Goal: Task Accomplishment & Management: Manage account settings

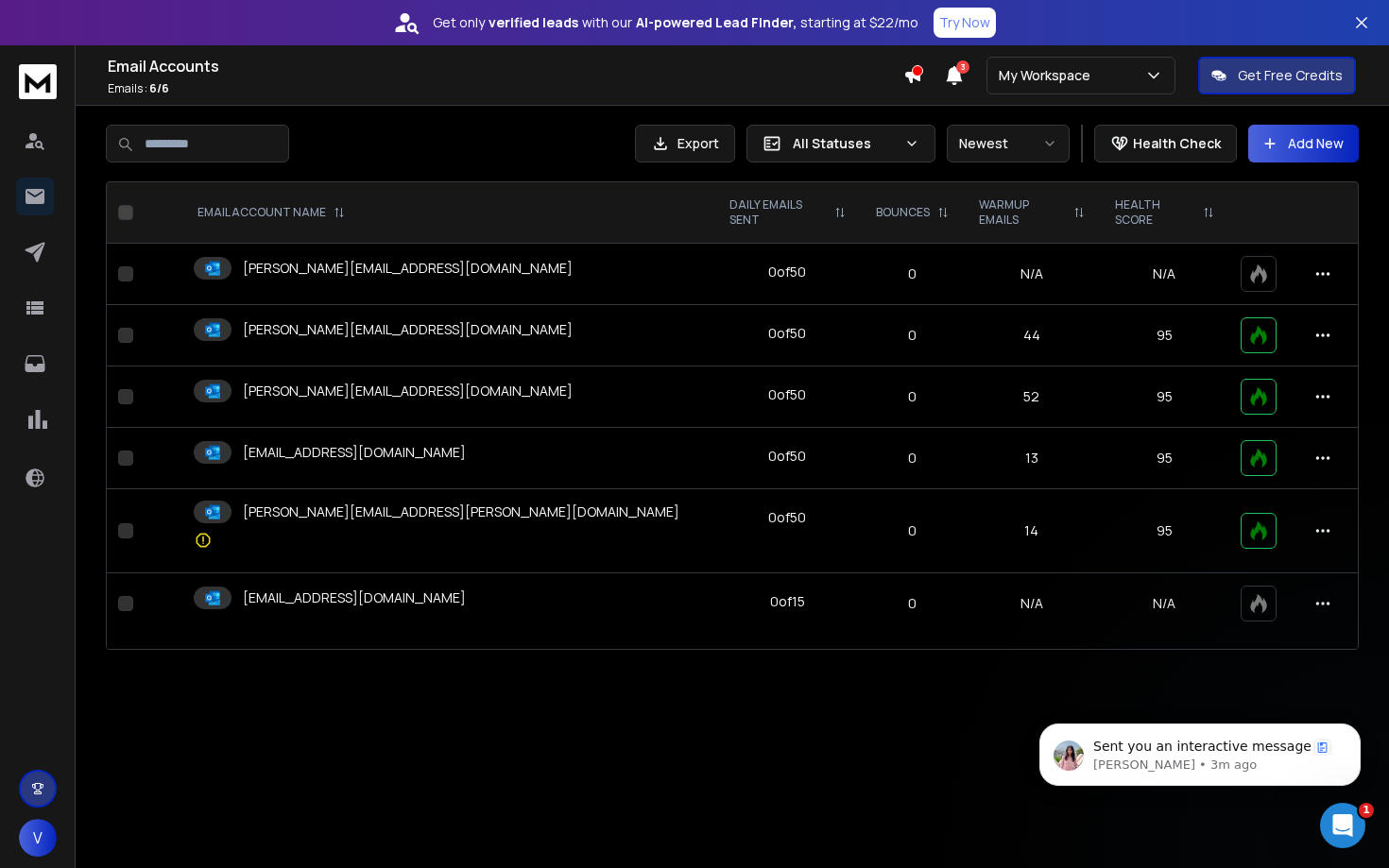
click at [419, 523] on div "Atit.Khandelwal@themaverics.com" at bounding box center [436, 511] width 485 height 23
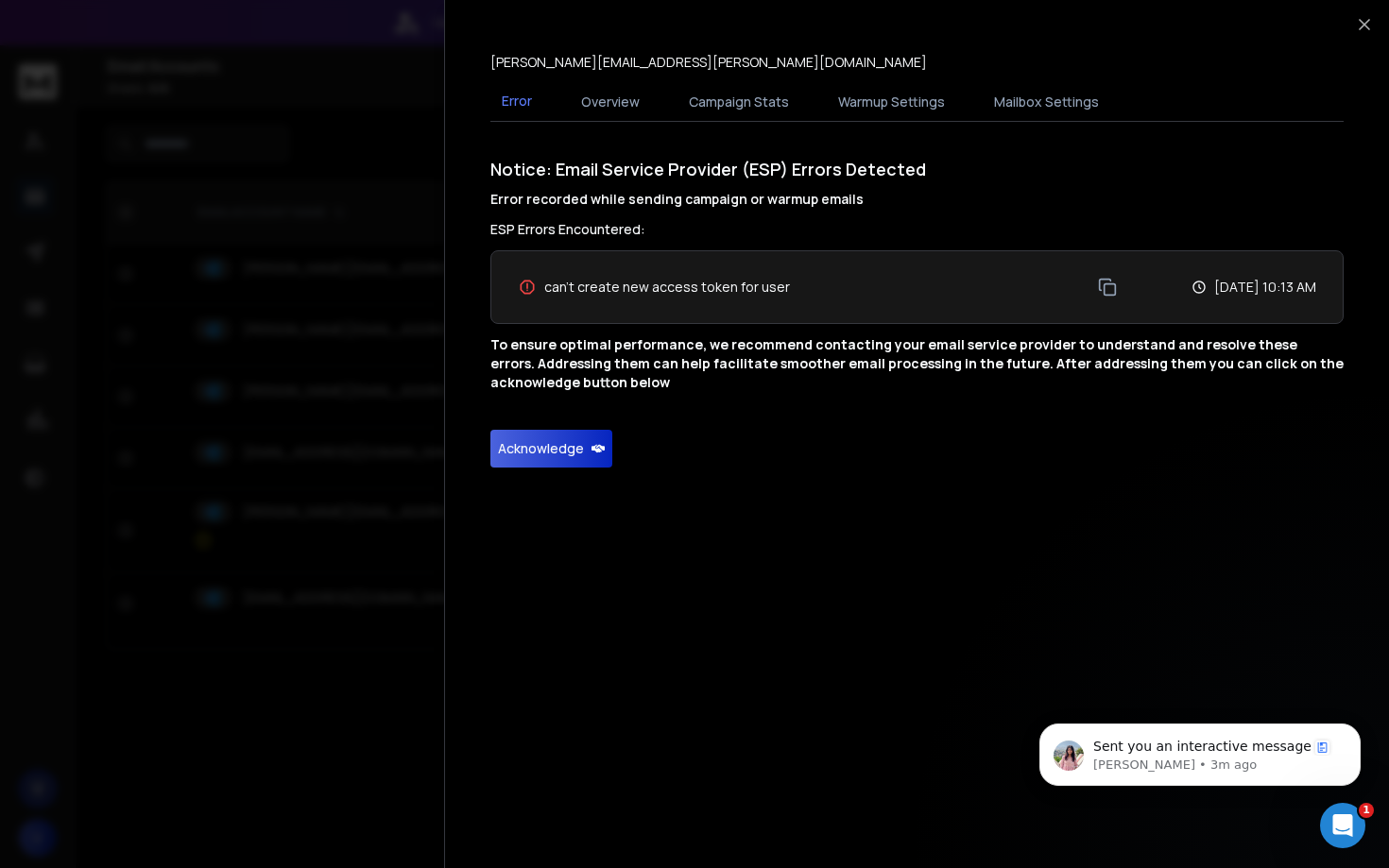
click at [516, 536] on div "Multi Select Table Sheet Atit.Khandelwal@themaverics.com Error Overview Campaig…" at bounding box center [917, 434] width 945 height 868
click at [608, 113] on button "Overview" at bounding box center [610, 102] width 81 height 41
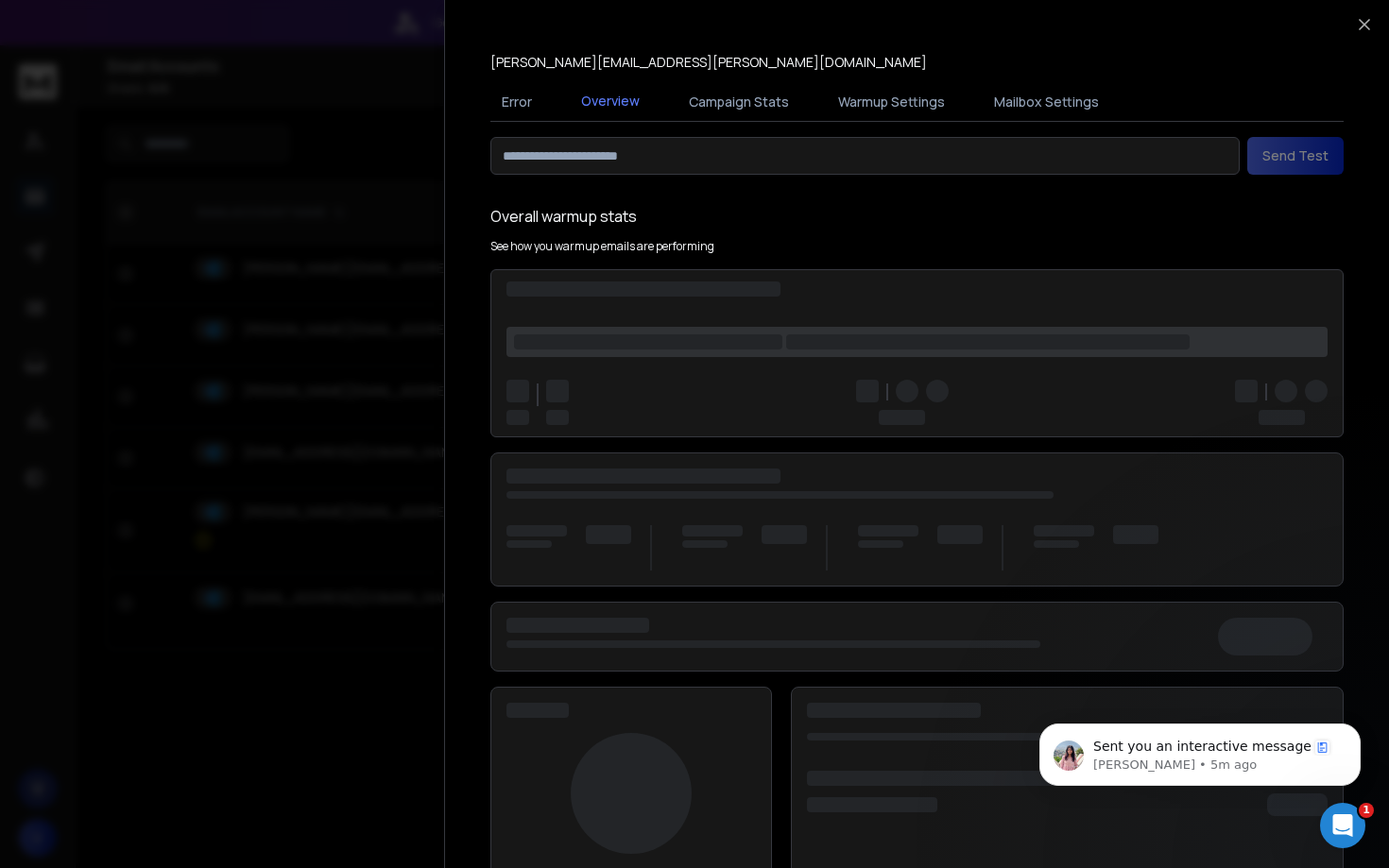
click at [606, 169] on input "email" at bounding box center [865, 156] width 749 height 38
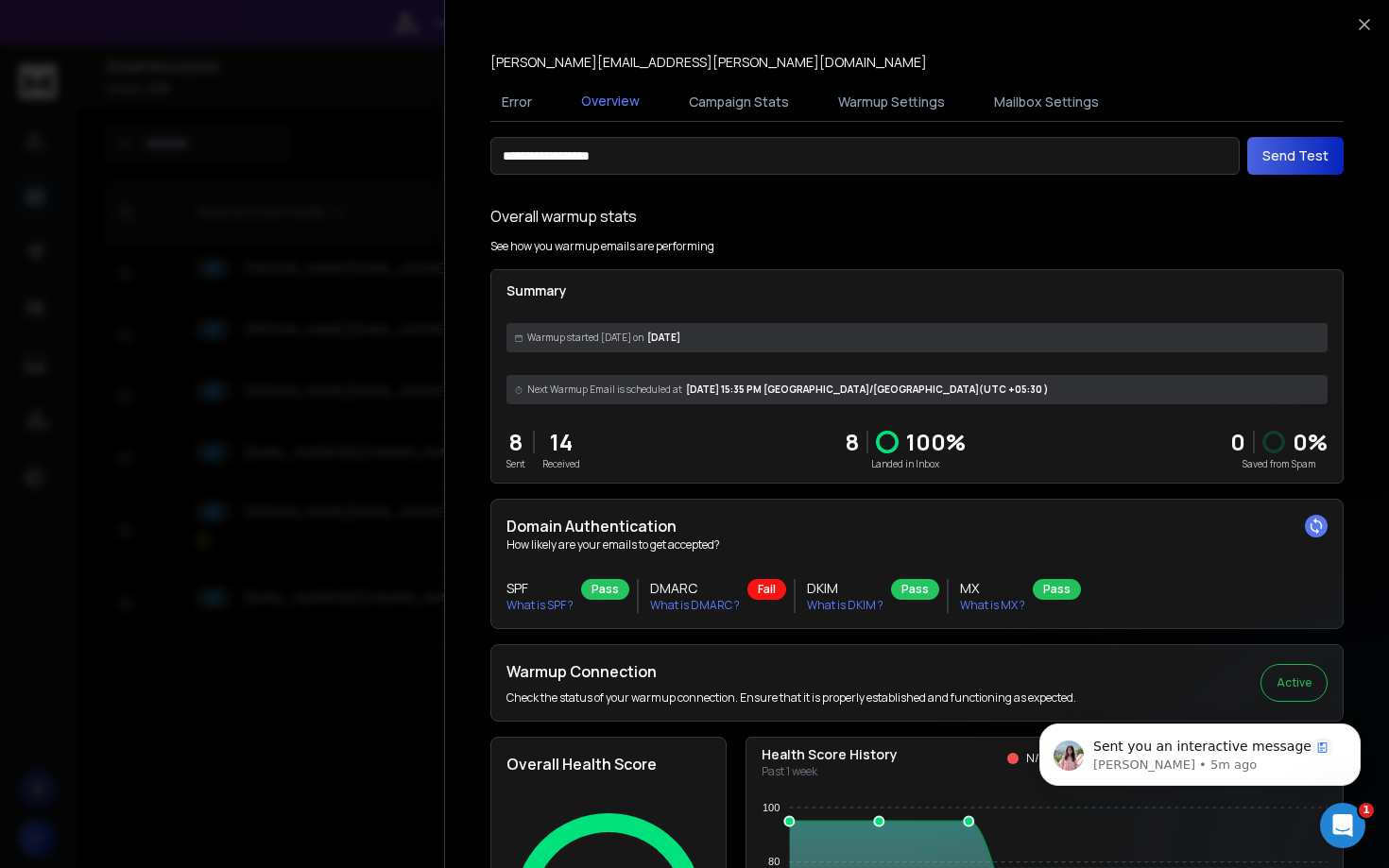
type input "**********"
click at [1297, 164] on button "Send Test" at bounding box center [1295, 156] width 96 height 38
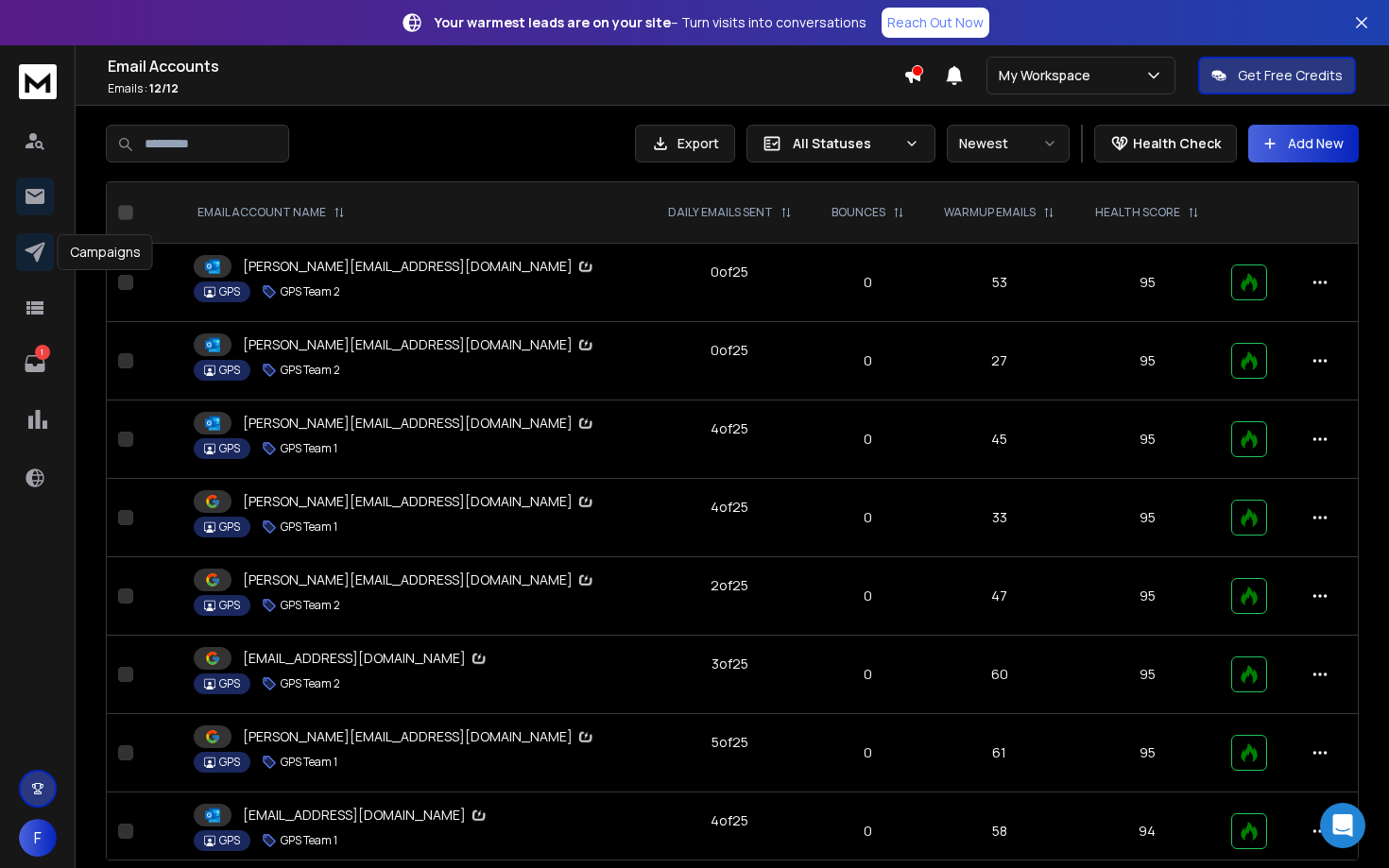
click at [44, 251] on icon at bounding box center [34, 252] width 23 height 23
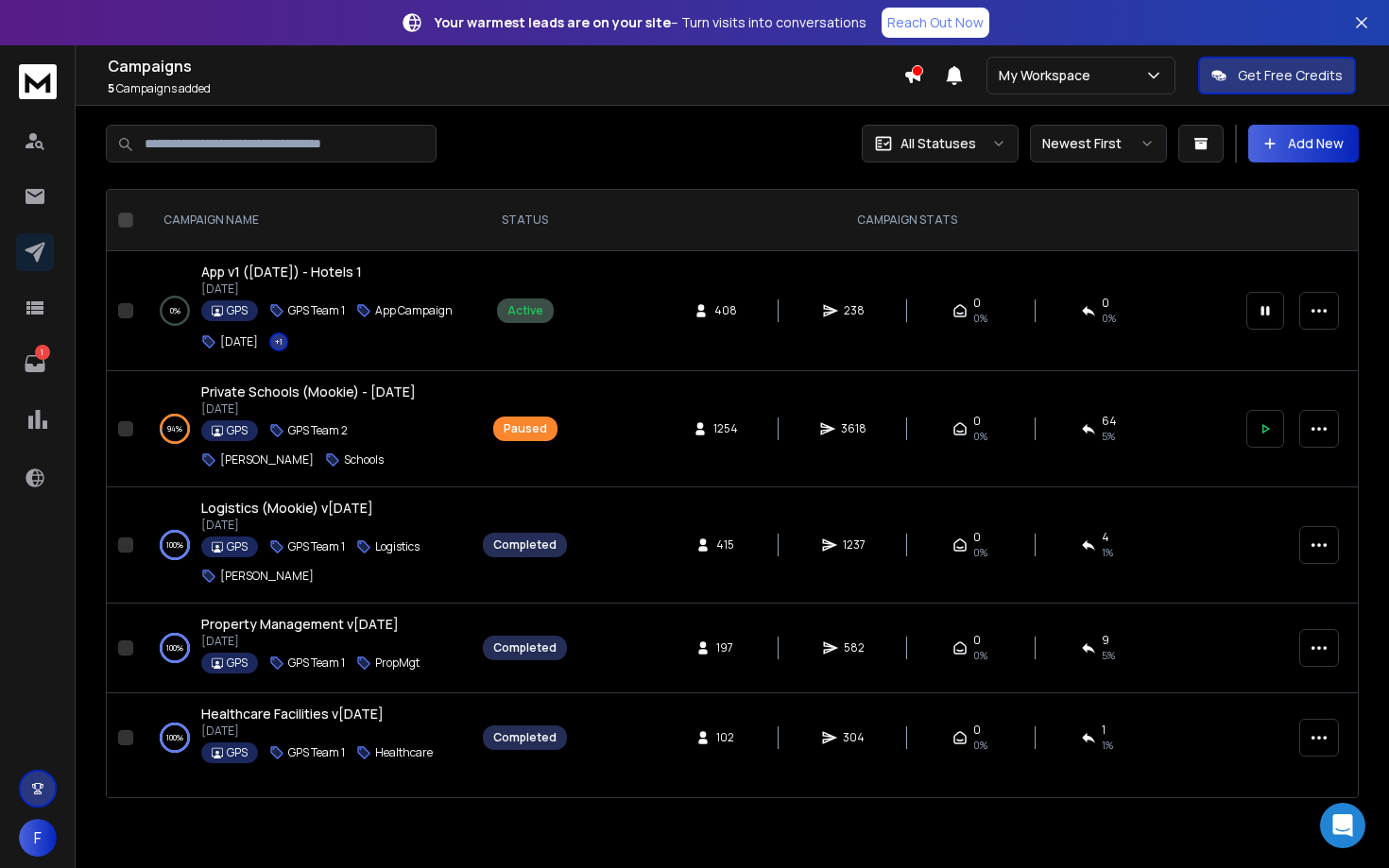
click at [355, 271] on span "App v1 ([DATE]) - Hotels 1" at bounding box center [281, 271] width 161 height 18
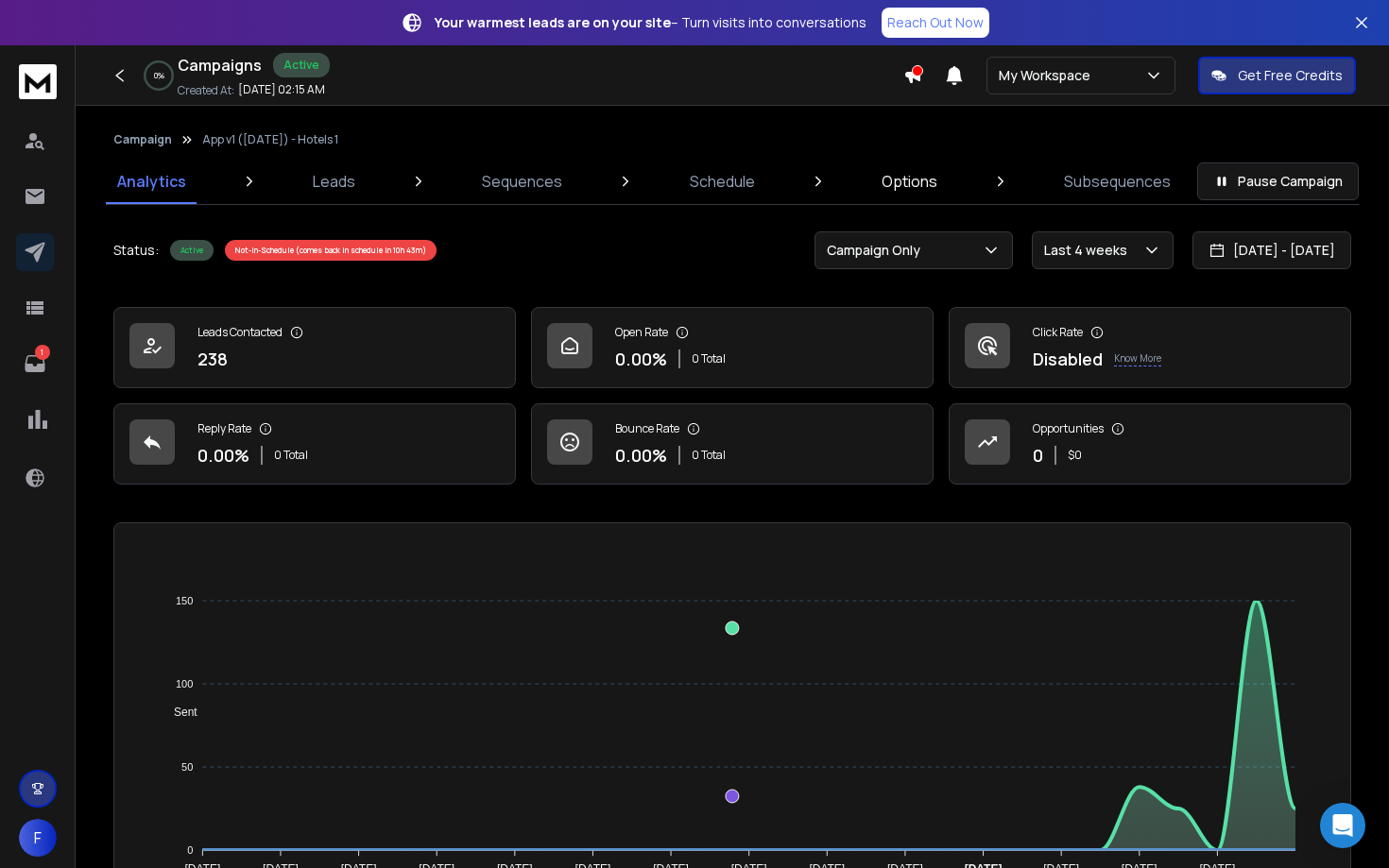
click at [920, 188] on p "Options" at bounding box center [909, 180] width 56 height 23
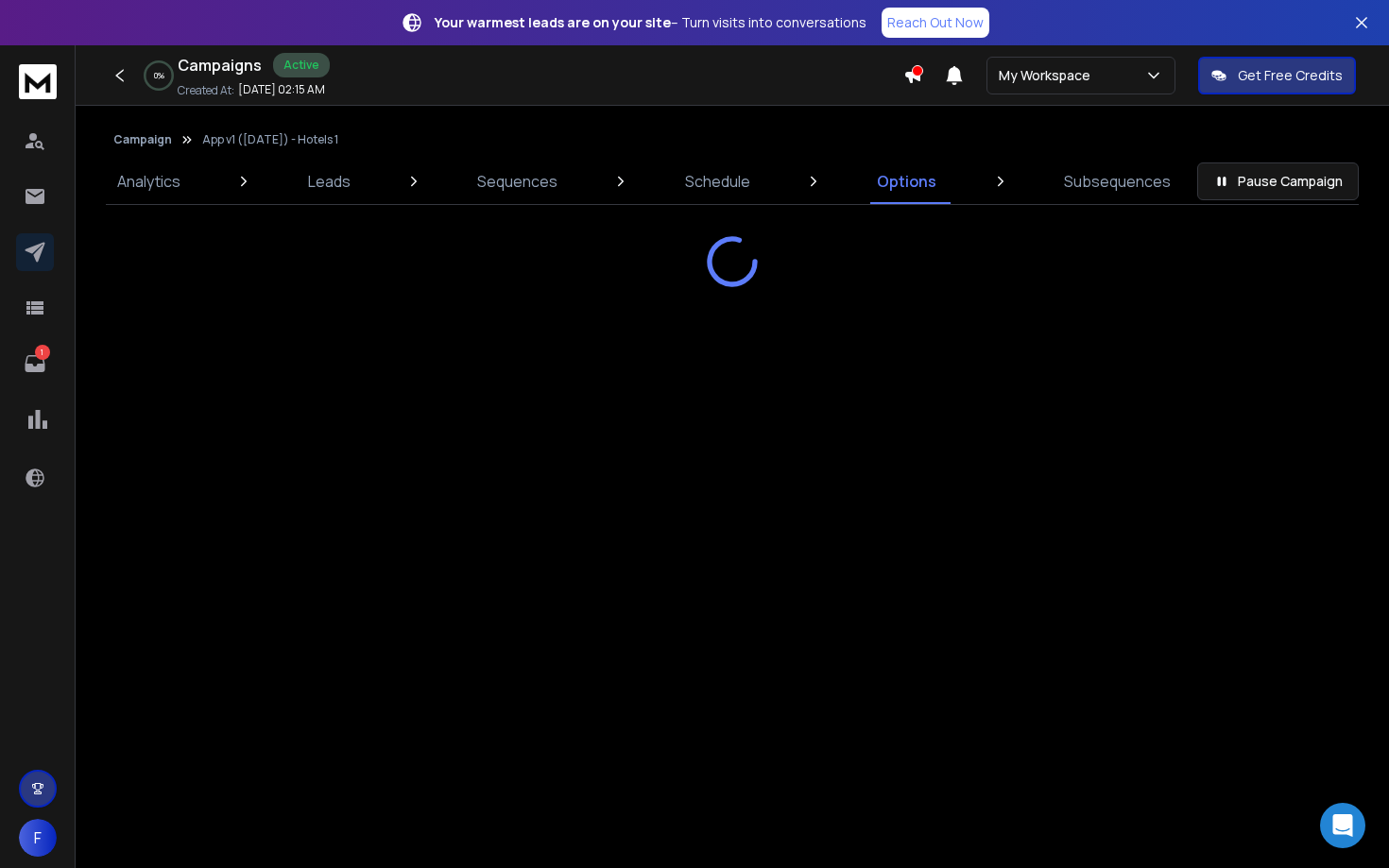
select select "*"
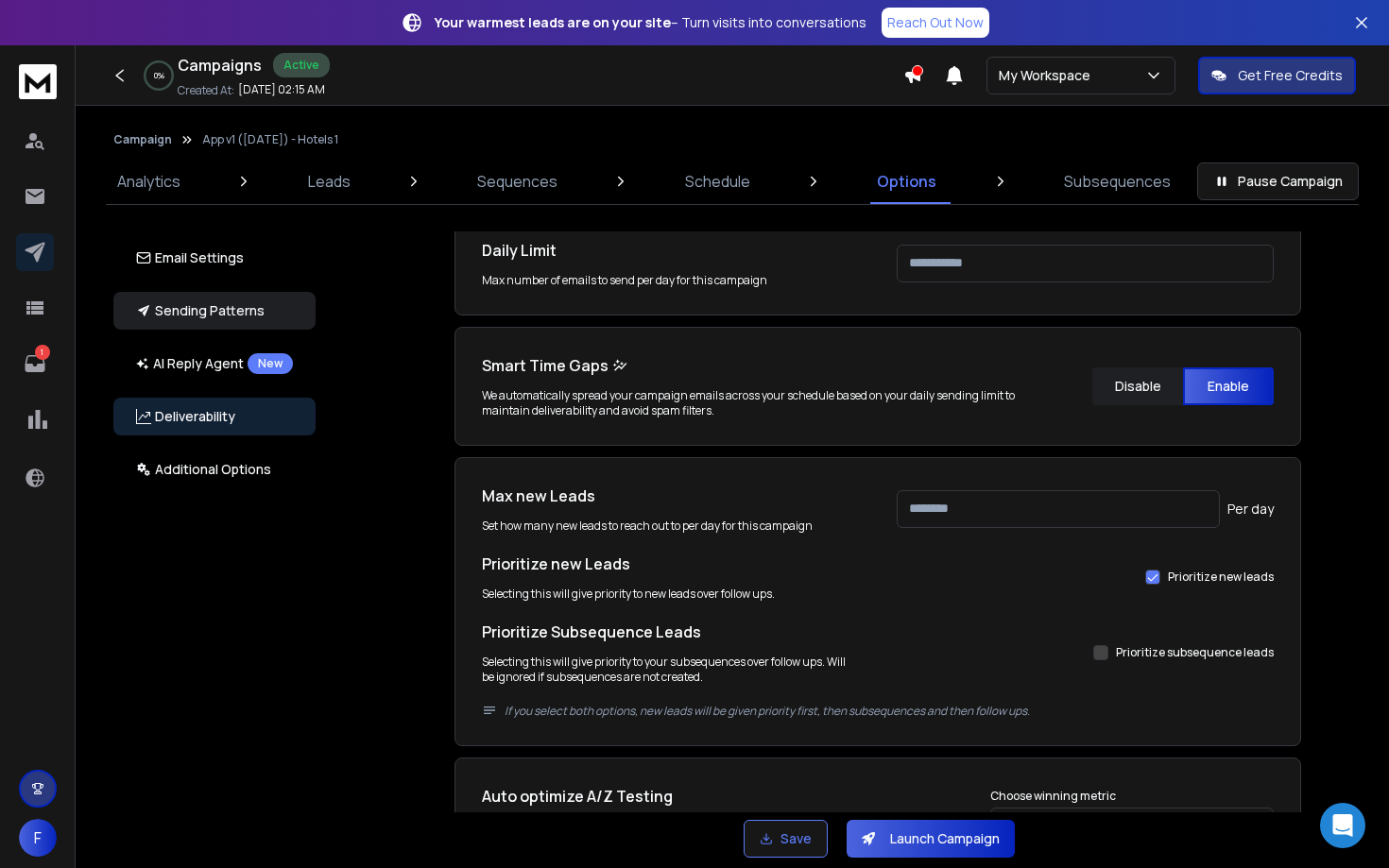
click at [170, 416] on p "Deliverability" at bounding box center [185, 415] width 99 height 19
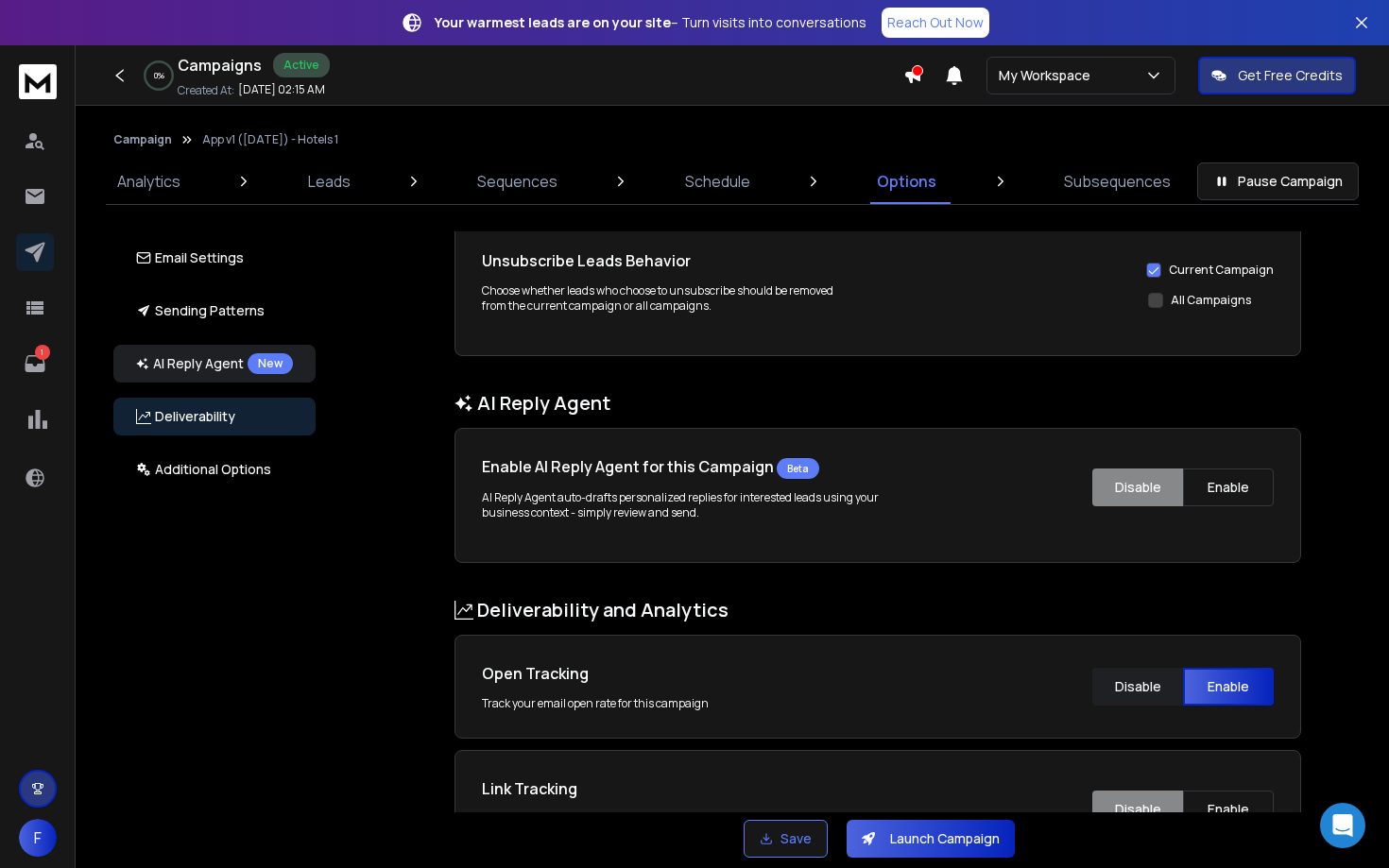
click at [203, 413] on p "Deliverability" at bounding box center [185, 415] width 99 height 19
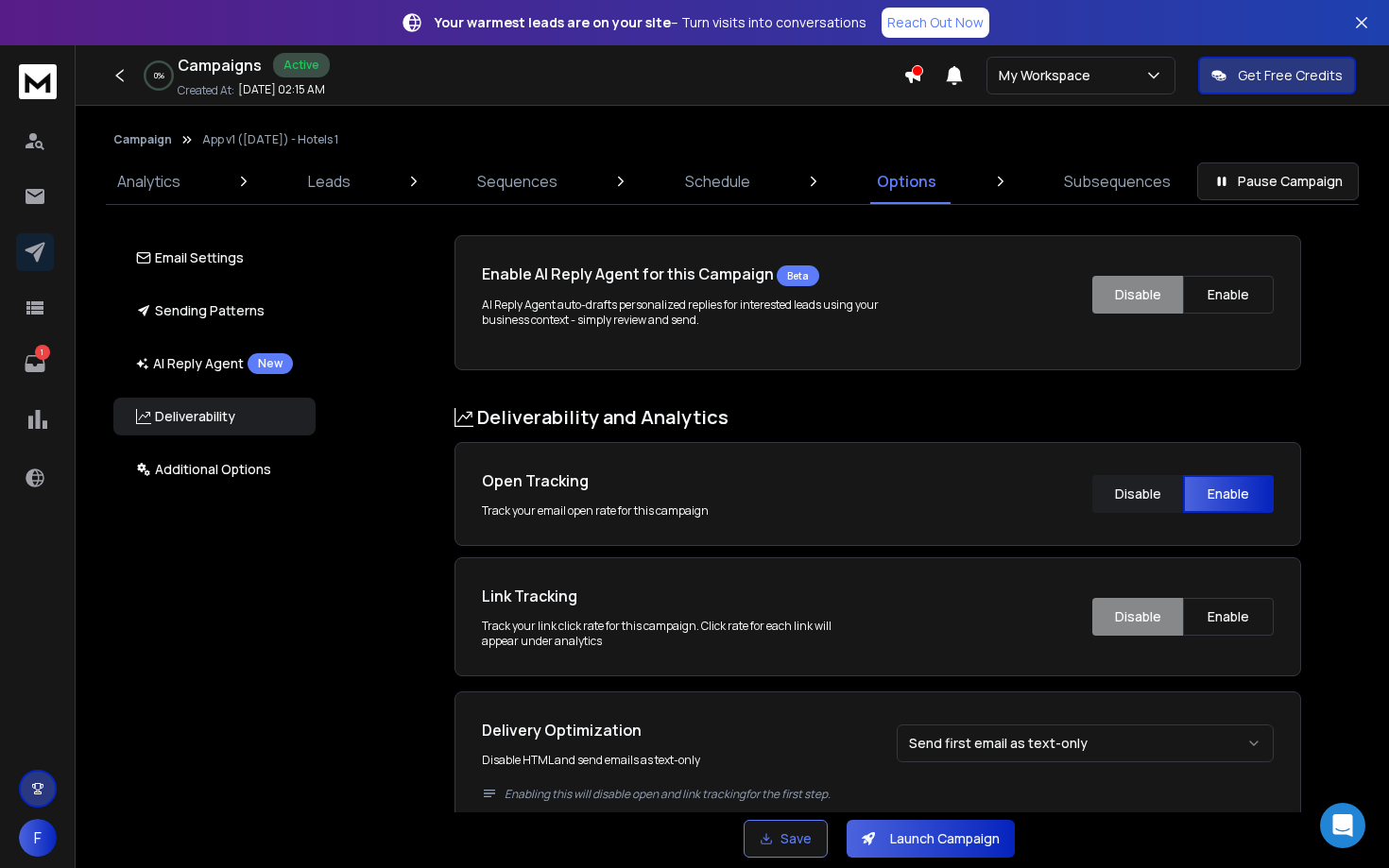
scroll to position [1859, 0]
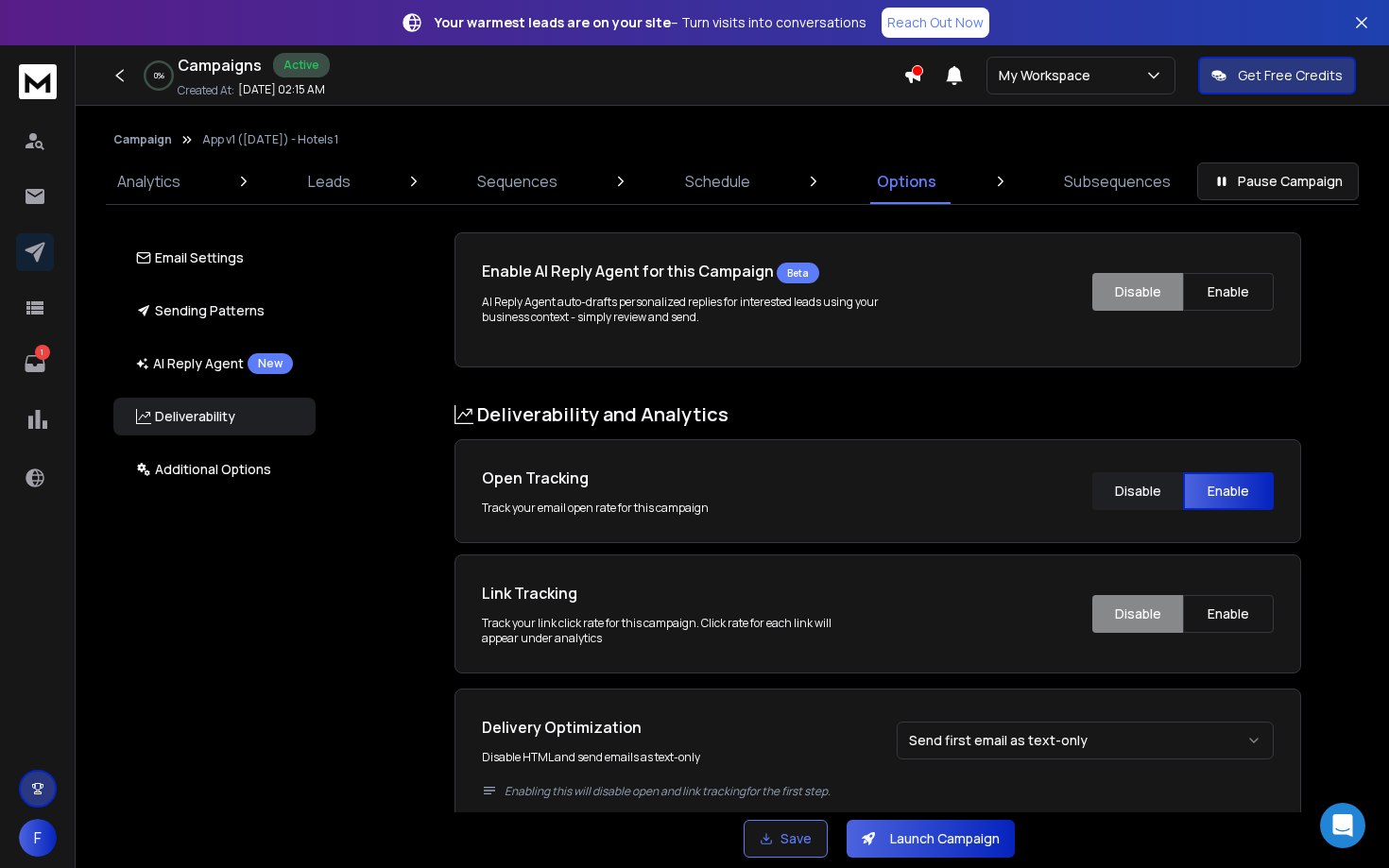
click at [635, 466] on h1 "Open Tracking" at bounding box center [670, 477] width 377 height 23
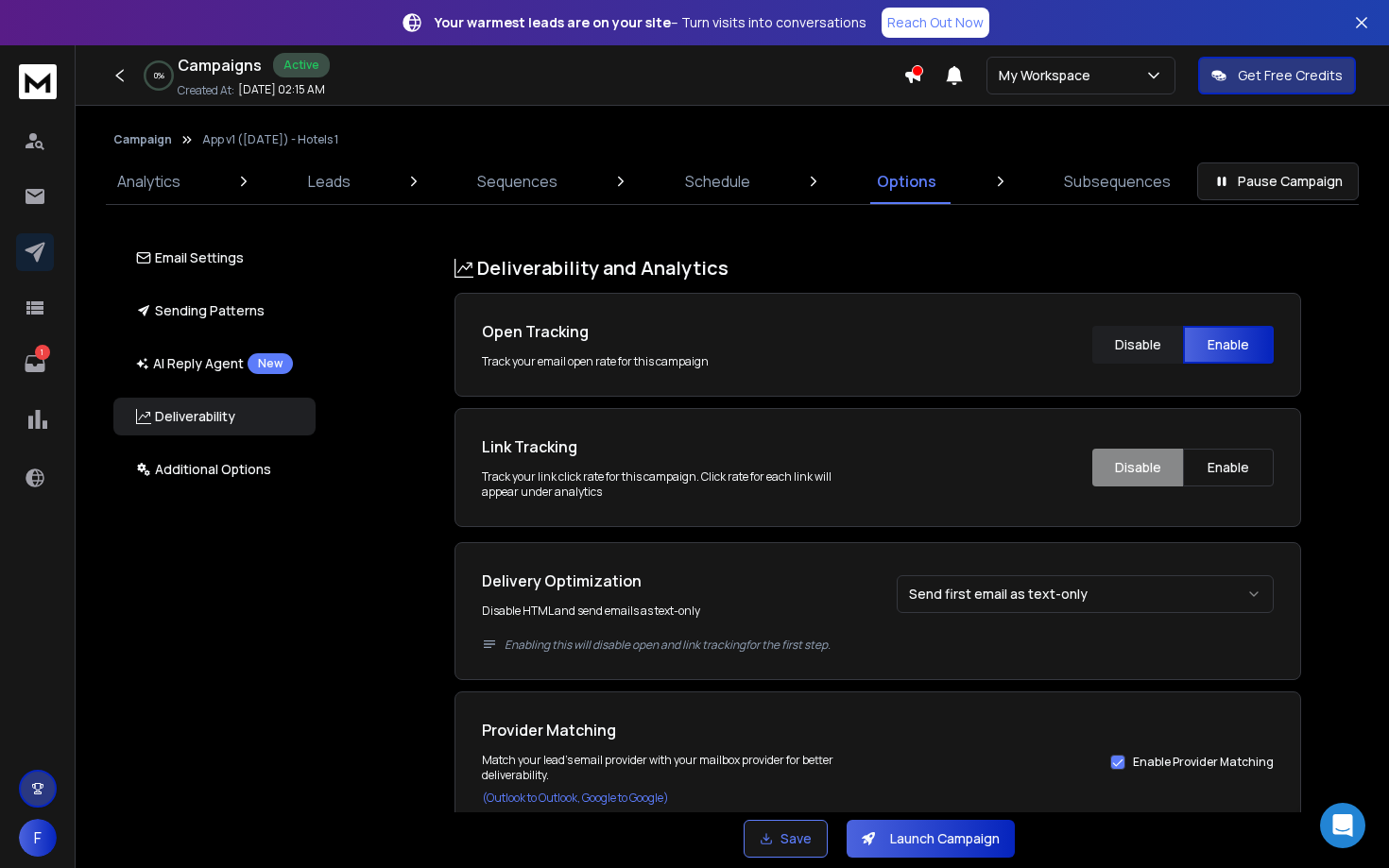
scroll to position [2006, 0]
click at [136, 177] on p "Analytics" at bounding box center [149, 180] width 64 height 23
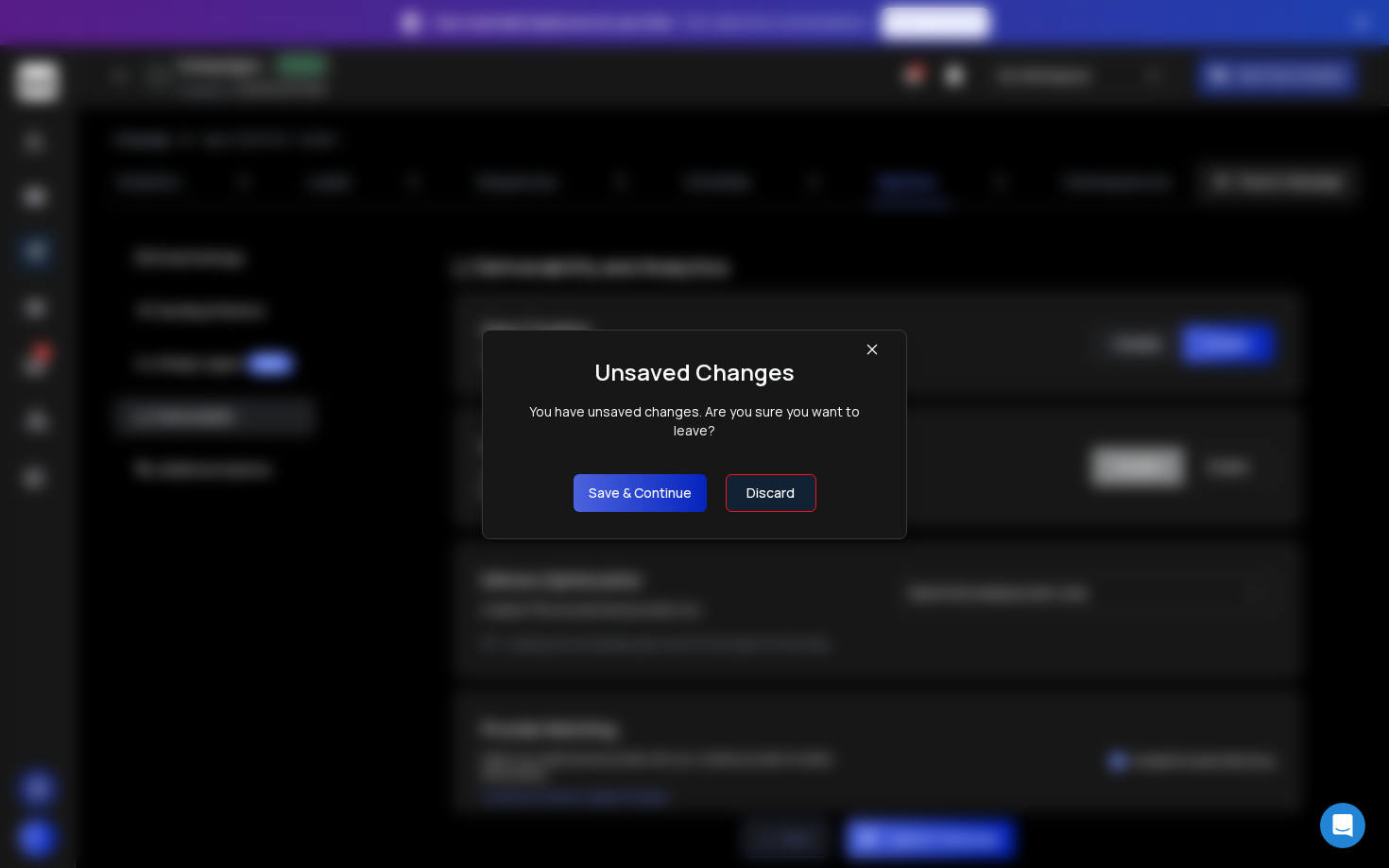
click at [754, 489] on button "Discard" at bounding box center [770, 493] width 91 height 38
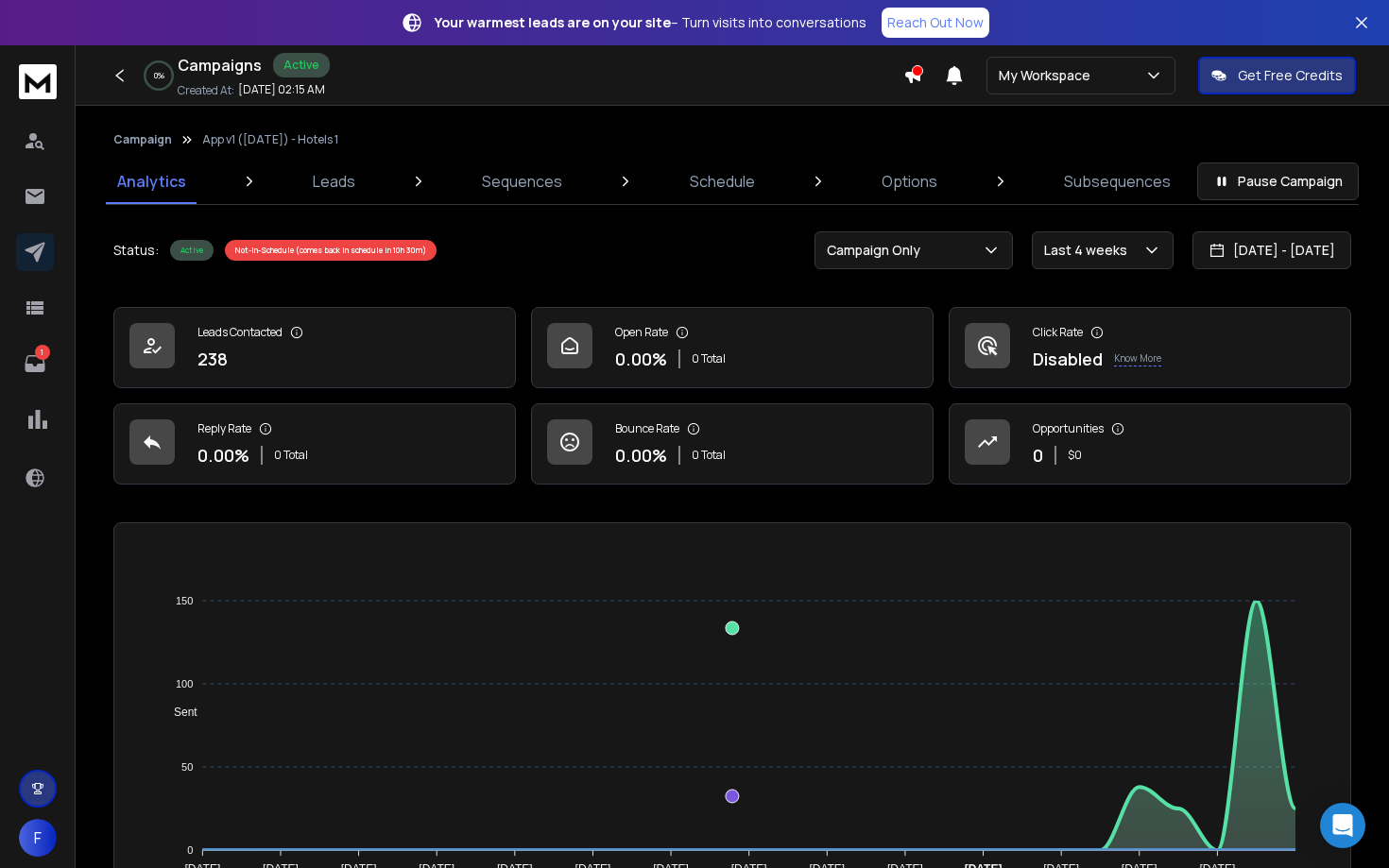
drag, startPoint x: 194, startPoint y: 142, endPoint x: 403, endPoint y: 144, distance: 209.0
click at [403, 144] on div "Campaign App v1 (Sep 2025) - Hotels 1" at bounding box center [732, 139] width 1238 height 15
copy p "App v1 (Sep 2025) - Hotels 1"
